Goal: Task Accomplishment & Management: Use online tool/utility

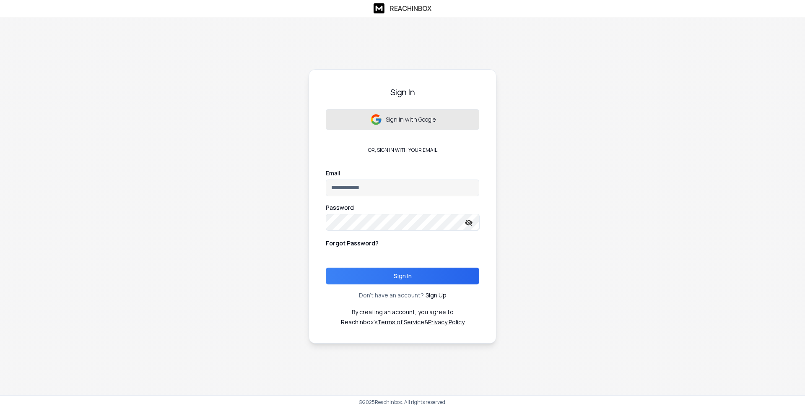
type input "**********"
click at [348, 118] on button "Sign in with Google" at bounding box center [402, 119] width 153 height 21
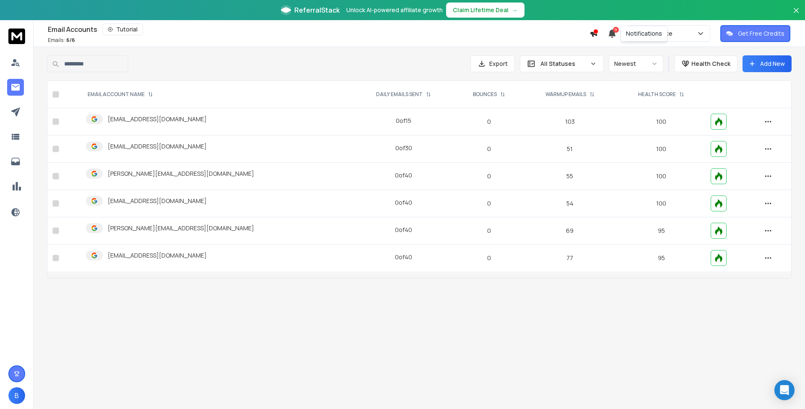
click at [615, 36] on icon at bounding box center [612, 33] width 8 height 8
click at [17, 36] on icon at bounding box center [16, 37] width 17 height 16
click at [10, 111] on icon at bounding box center [15, 112] width 10 height 10
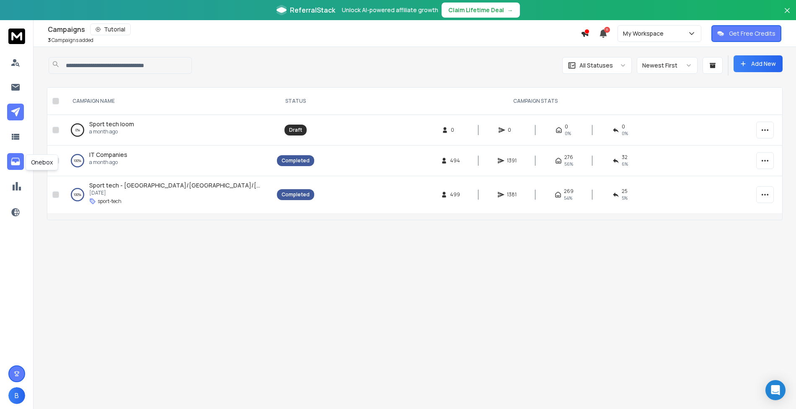
click at [16, 164] on icon at bounding box center [15, 162] width 9 height 8
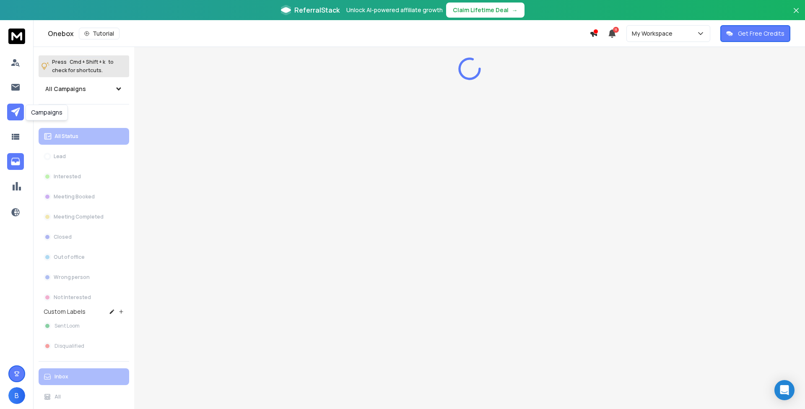
click at [13, 114] on icon at bounding box center [15, 112] width 10 height 10
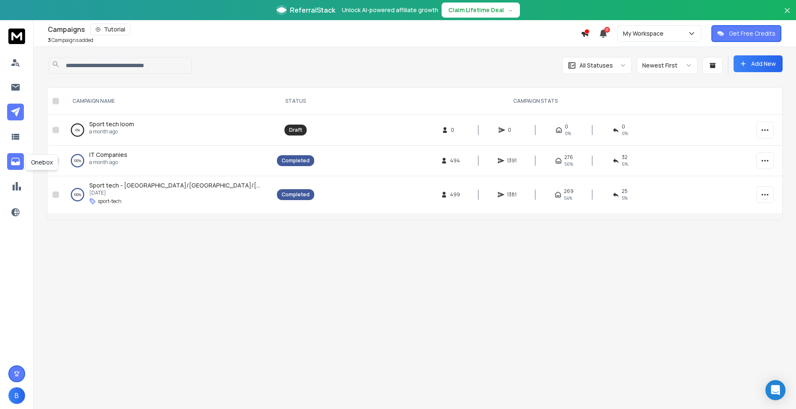
click at [16, 168] on link at bounding box center [15, 161] width 17 height 17
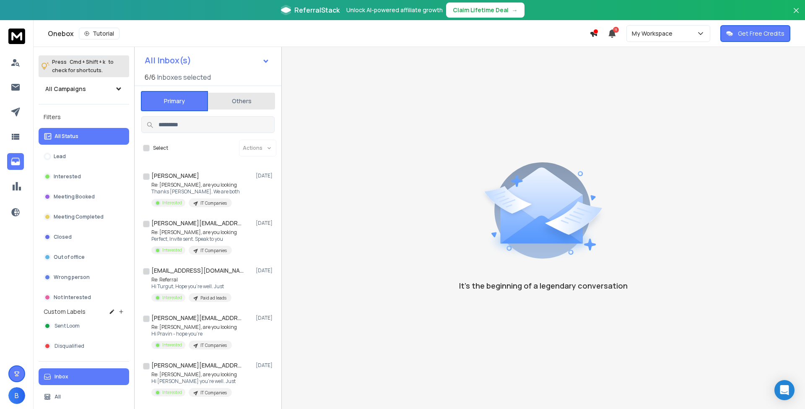
click at [78, 176] on p "Interested" at bounding box center [67, 176] width 27 height 7
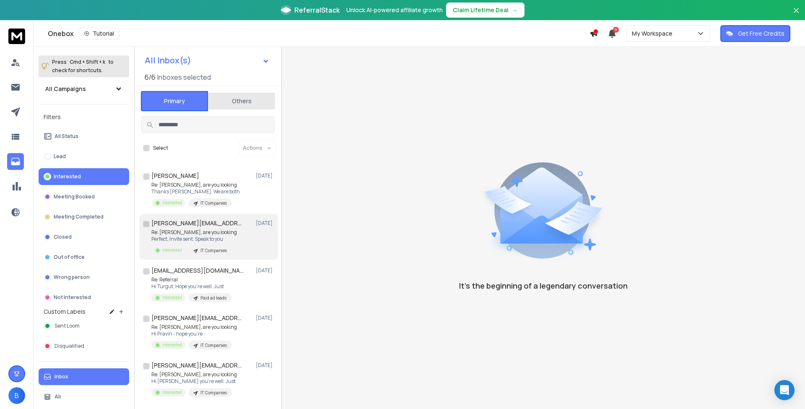
click at [217, 232] on p "Re: [PERSON_NAME], are you looking" at bounding box center [194, 232] width 86 height 7
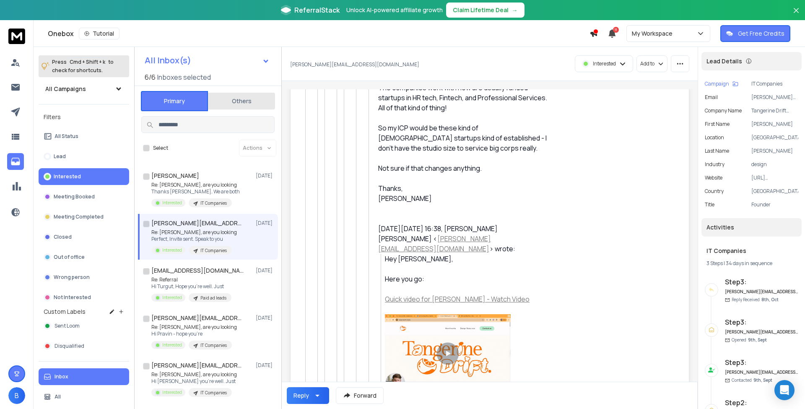
scroll to position [980, 0]
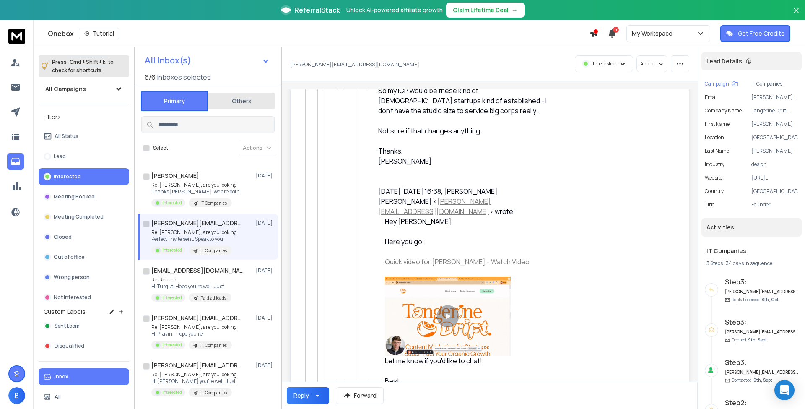
click at [445, 257] on div "Quick video for [PERSON_NAME] - Watch Video" at bounding box center [466, 262] width 162 height 10
